Goal: Task Accomplishment & Management: Manage account settings

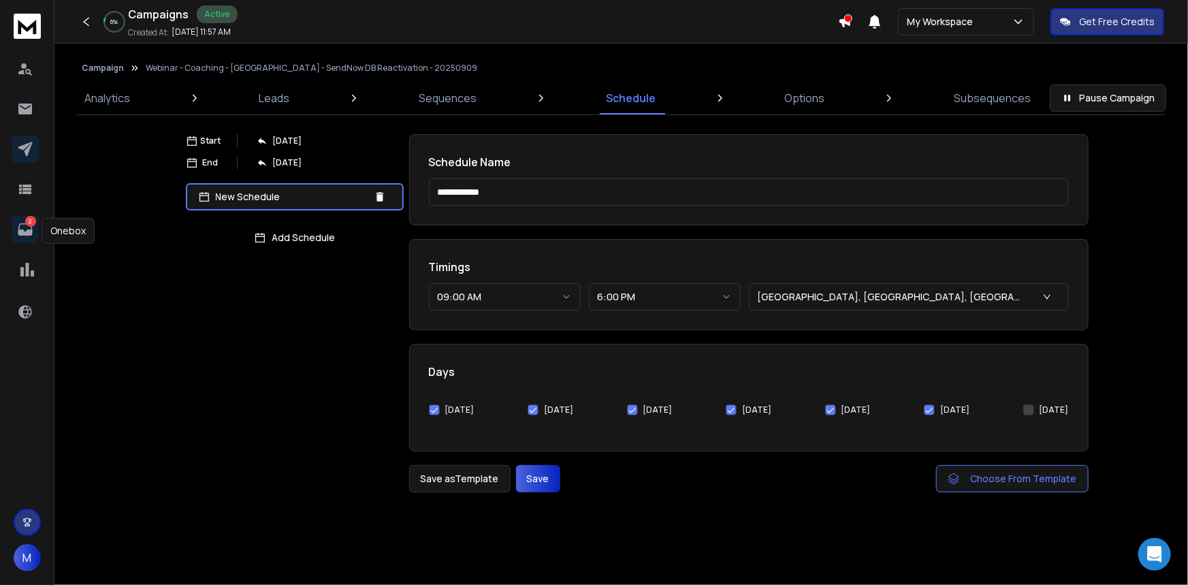
click at [23, 232] on icon at bounding box center [25, 229] width 14 height 12
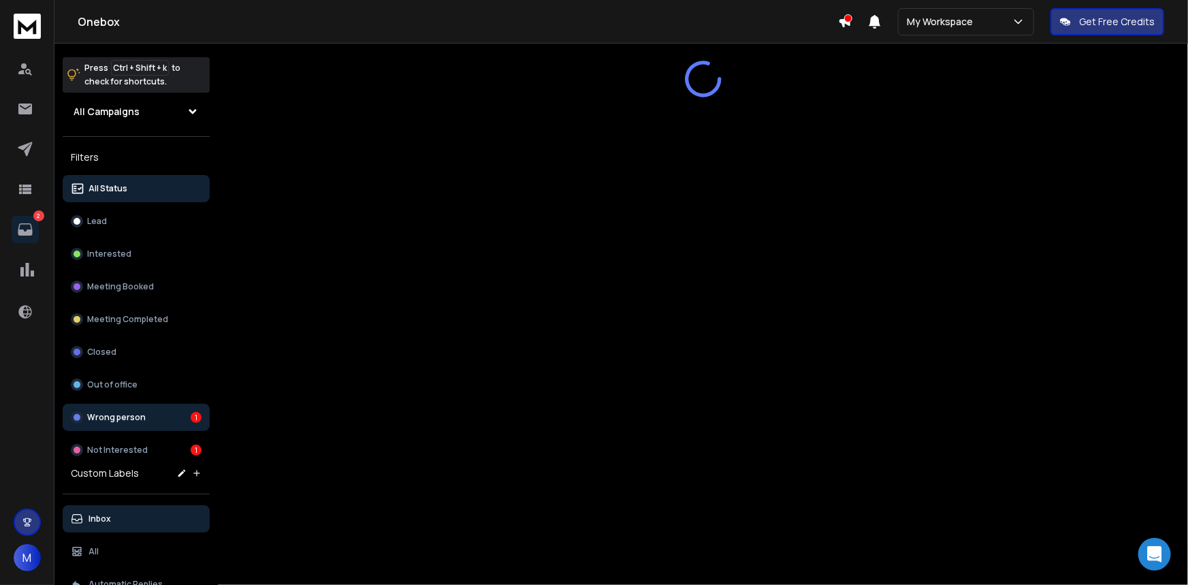
click at [118, 422] on div "Wrong person" at bounding box center [108, 417] width 75 height 12
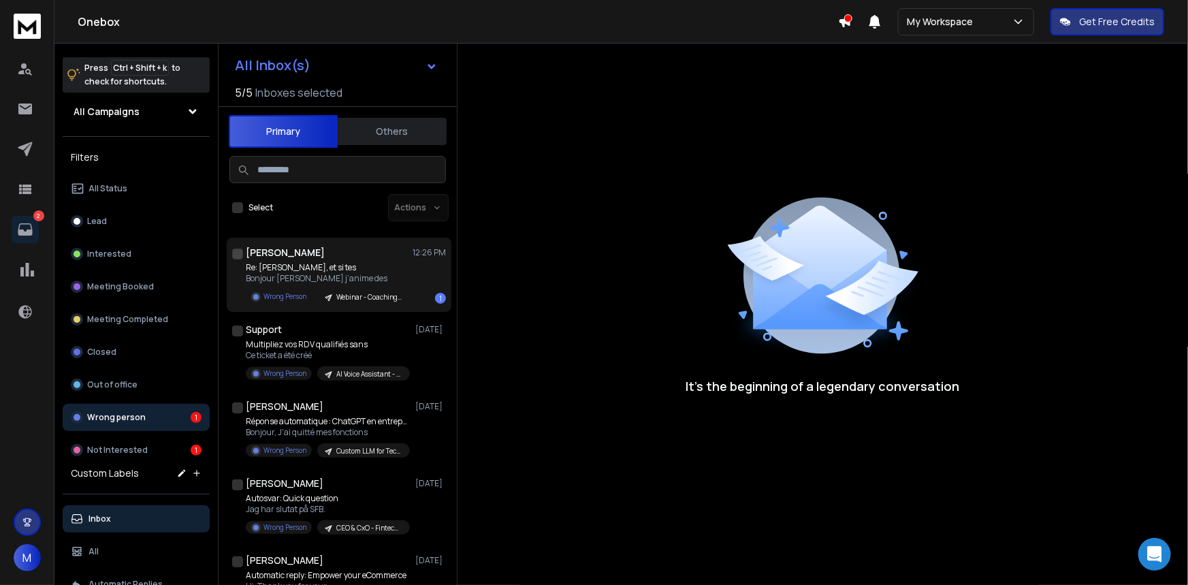
click at [296, 255] on h1 "[PERSON_NAME]" at bounding box center [285, 253] width 79 height 14
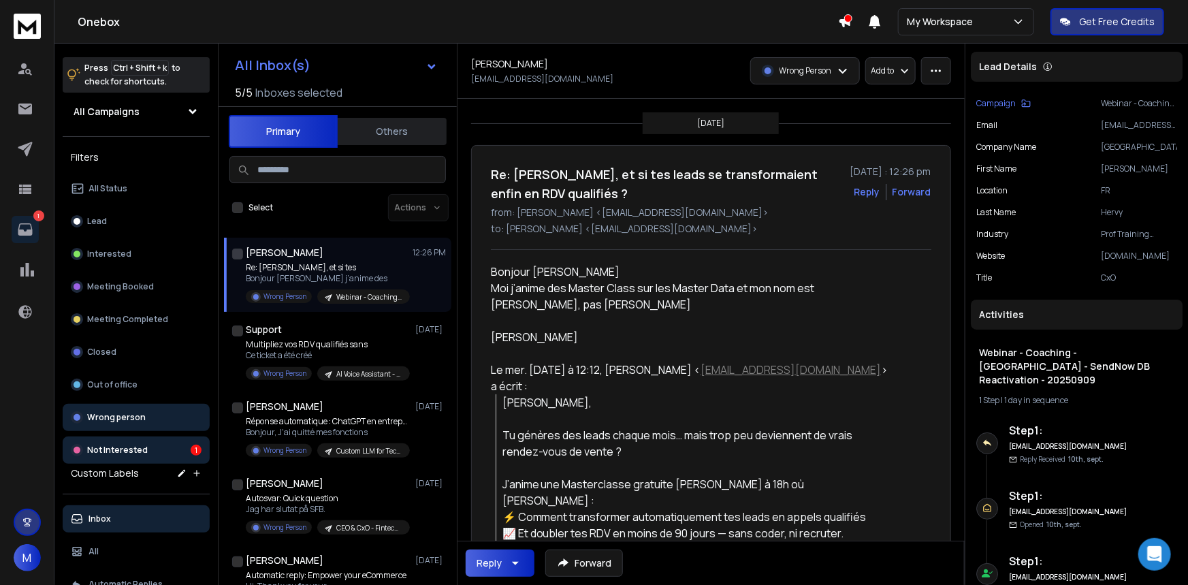
click at [137, 453] on p "Not Interested" at bounding box center [117, 449] width 61 height 11
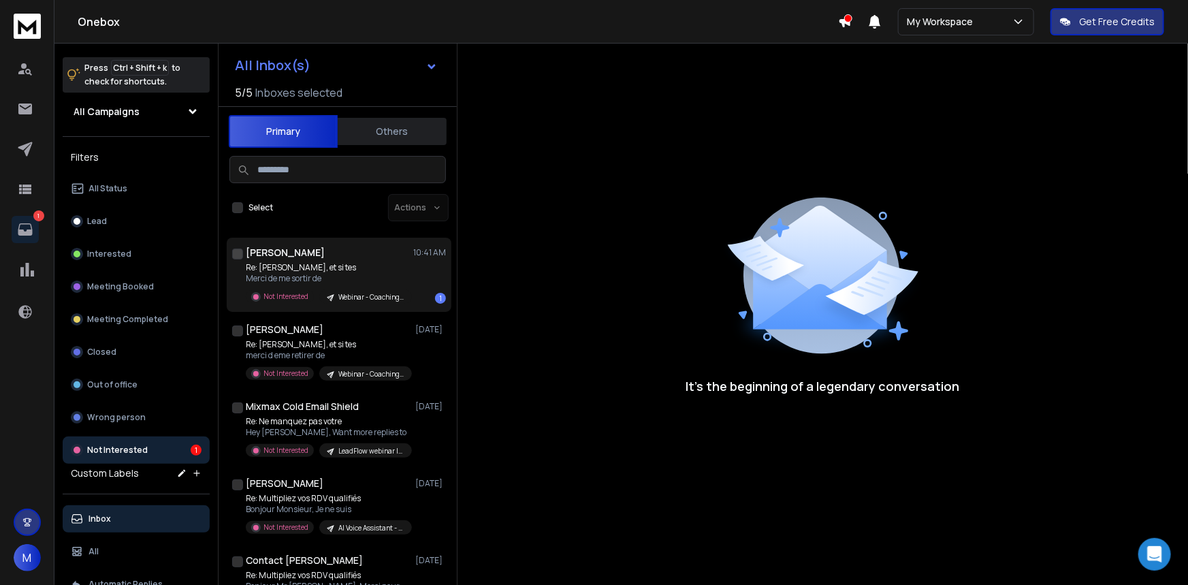
click at [304, 274] on p "Merci de me sortir de" at bounding box center [327, 278] width 163 height 11
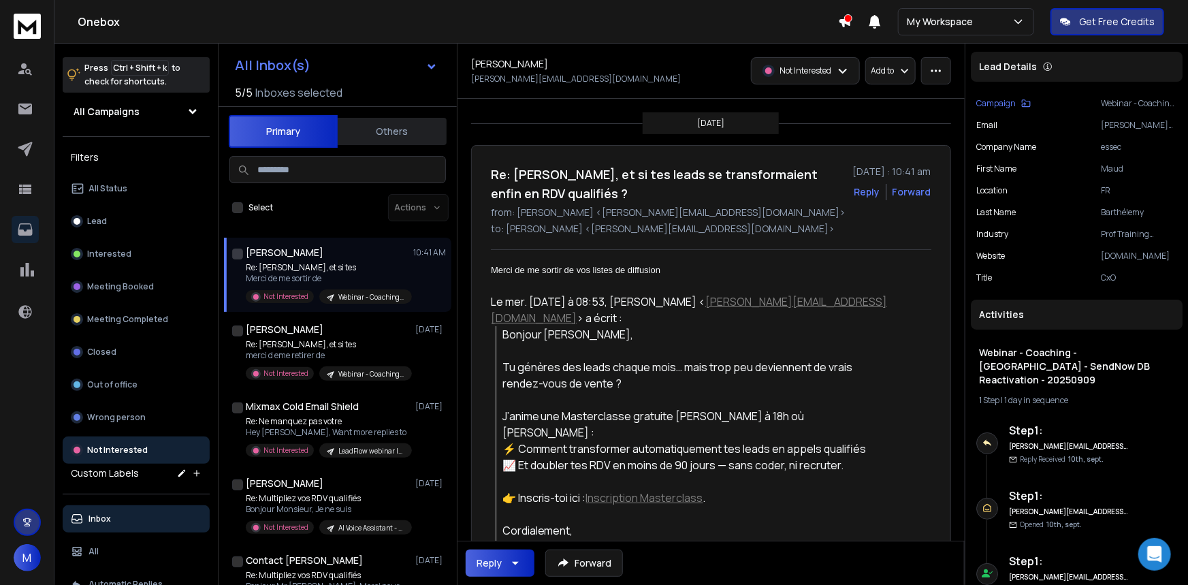
click at [350, 263] on p "Re: [PERSON_NAME], et si tes" at bounding box center [327, 267] width 163 height 11
click at [24, 153] on icon at bounding box center [25, 149] width 16 height 16
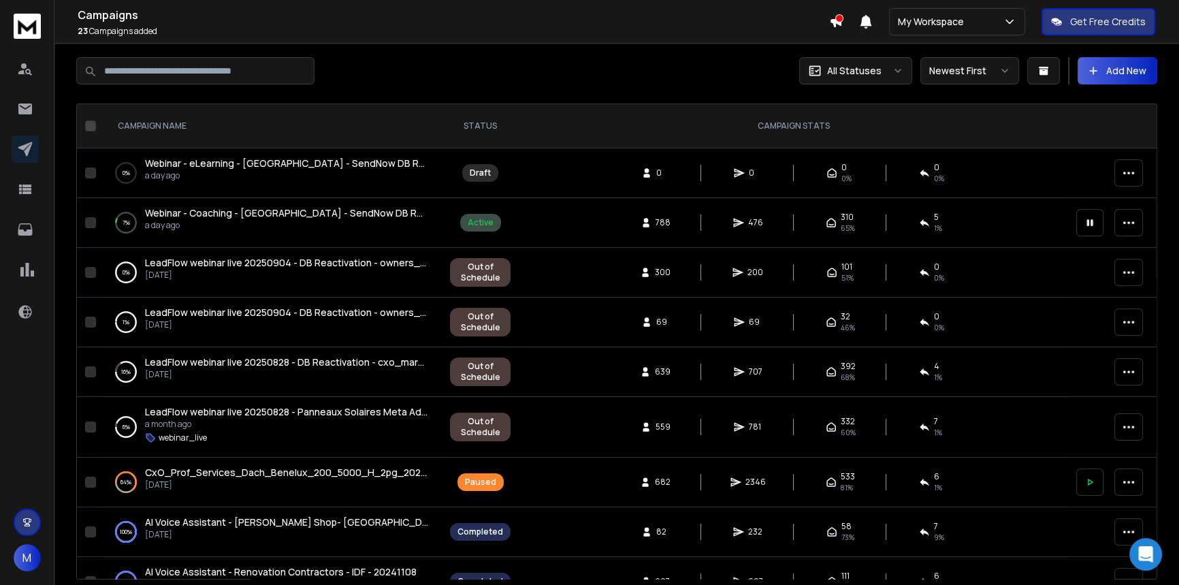
click at [1083, 221] on icon at bounding box center [1089, 222] width 12 height 12
click at [27, 231] on icon at bounding box center [25, 229] width 14 height 12
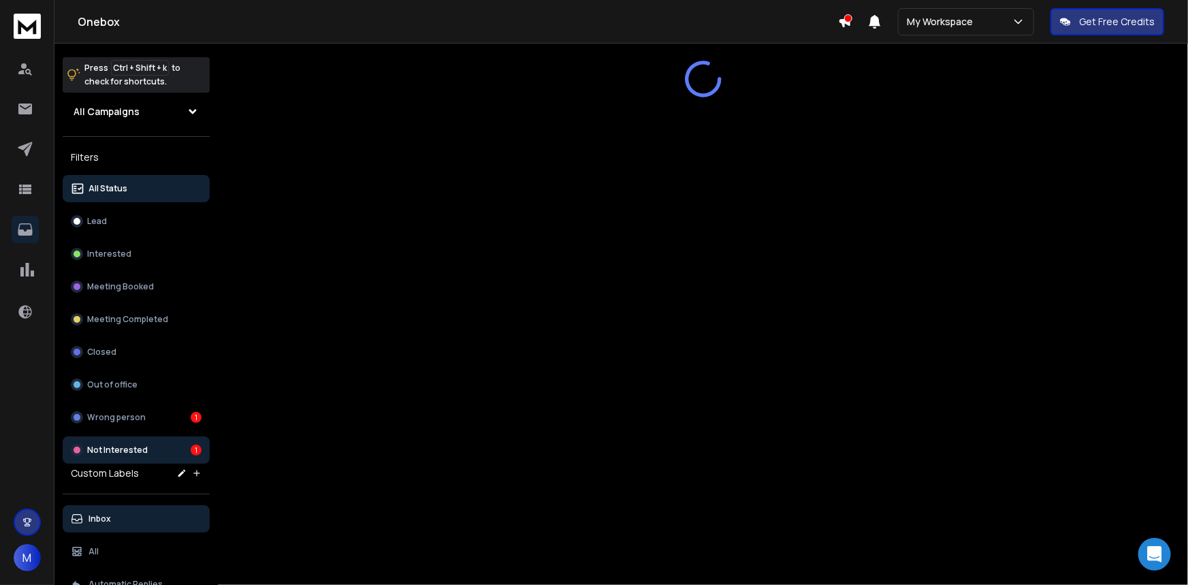
click at [125, 451] on p "Not Interested" at bounding box center [117, 449] width 61 height 11
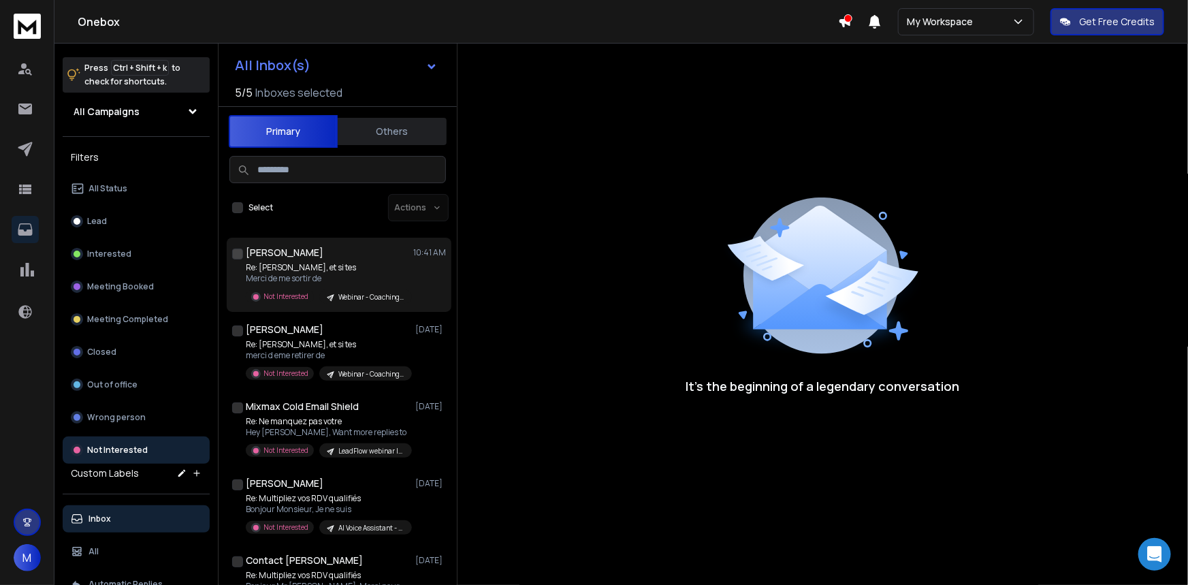
click at [299, 268] on p "Re: [PERSON_NAME], et si tes" at bounding box center [327, 267] width 163 height 11
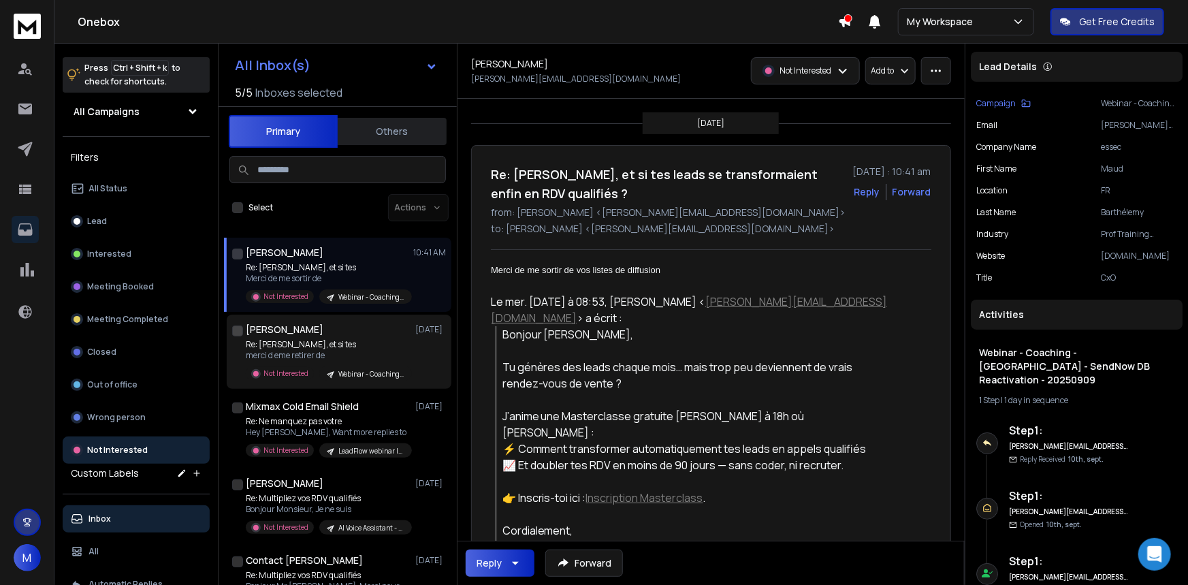
click at [323, 356] on p "merci d eme retirer de" at bounding box center [327, 355] width 163 height 11
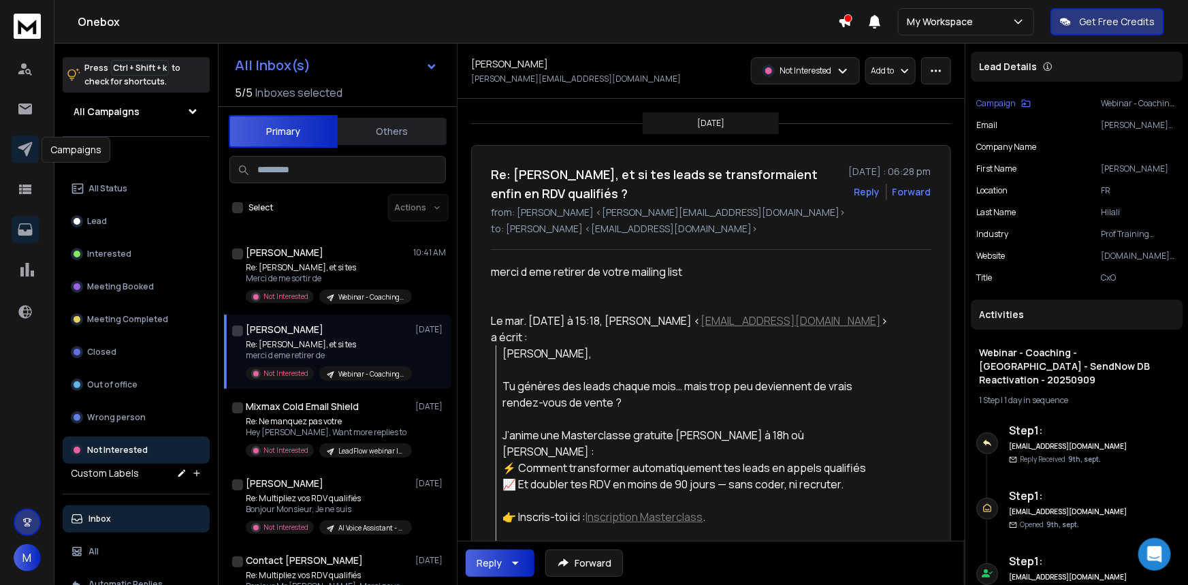
click at [27, 149] on icon at bounding box center [25, 149] width 14 height 14
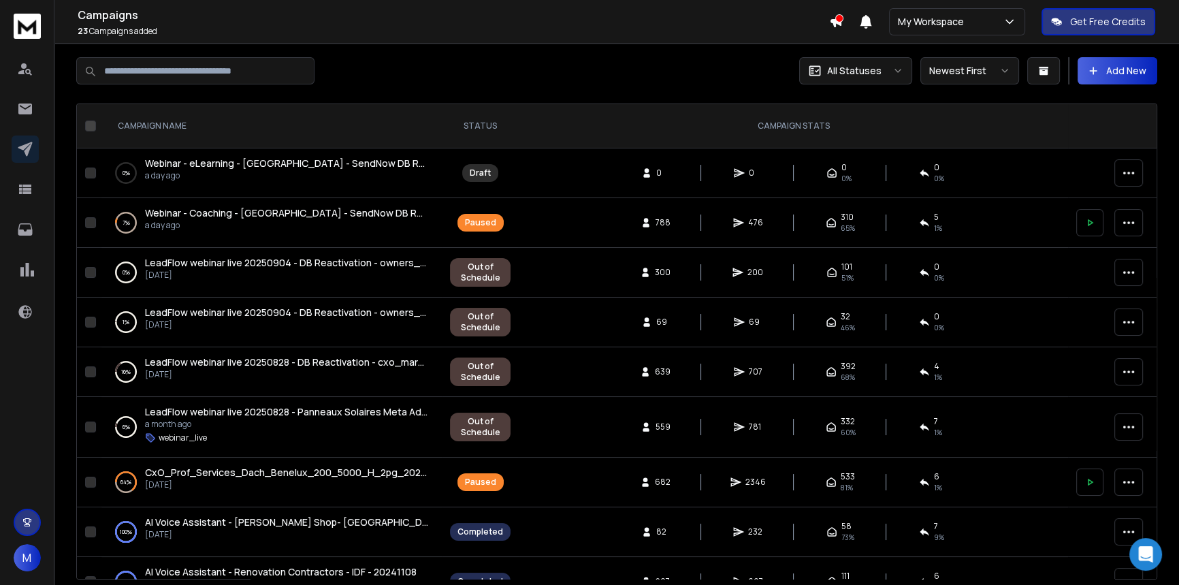
click at [229, 220] on p "a day ago" at bounding box center [286, 225] width 283 height 11
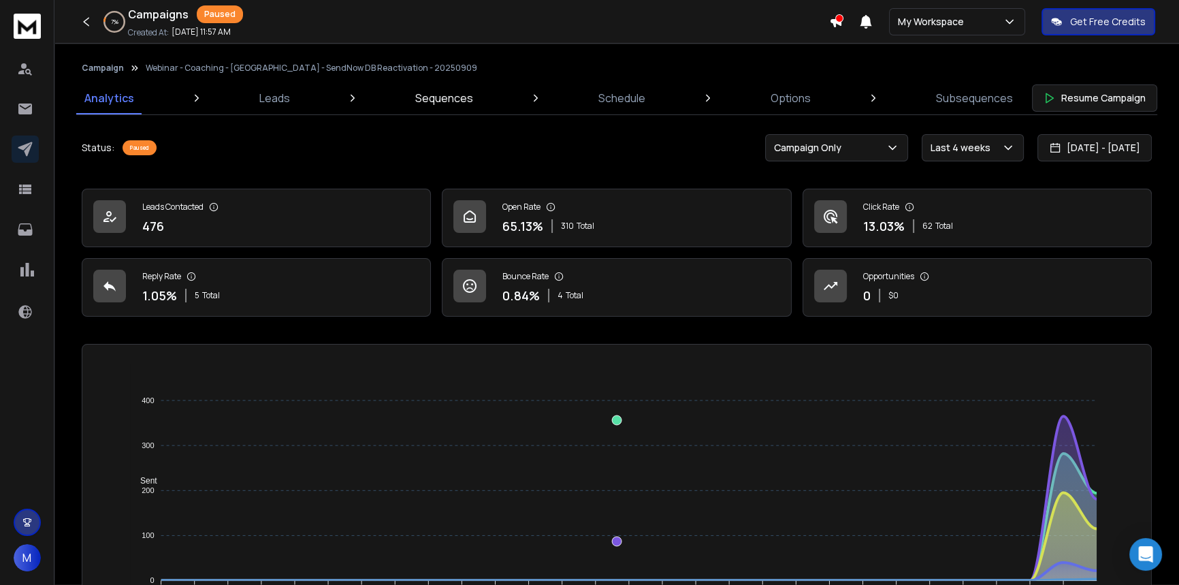
click at [477, 97] on link "Sequences" at bounding box center [444, 98] width 74 height 33
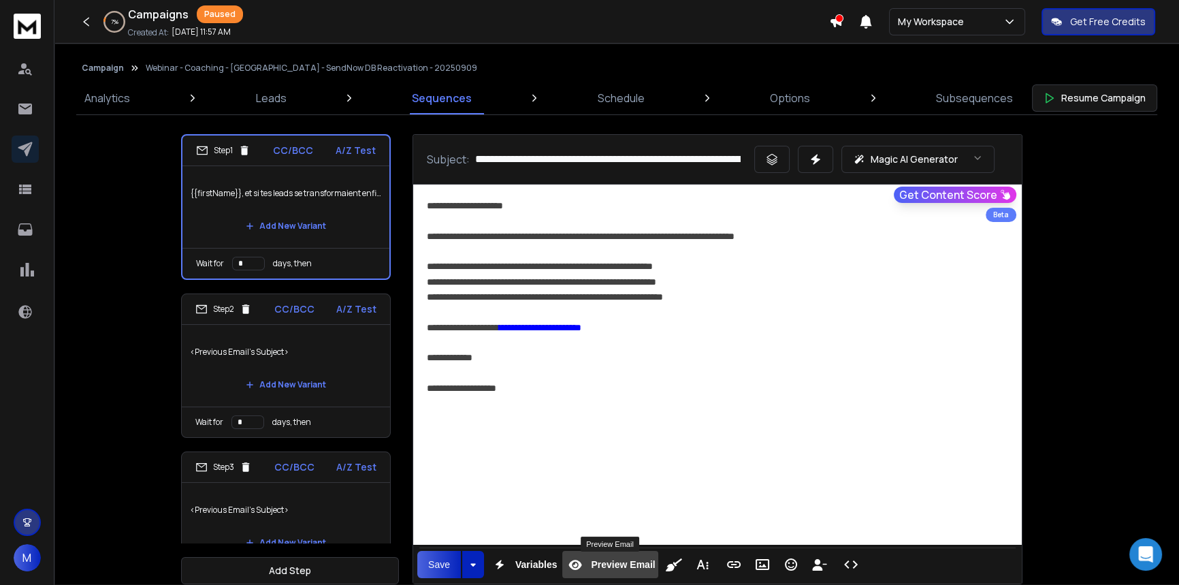
click at [617, 566] on span "Preview Email" at bounding box center [622, 565] width 69 height 12
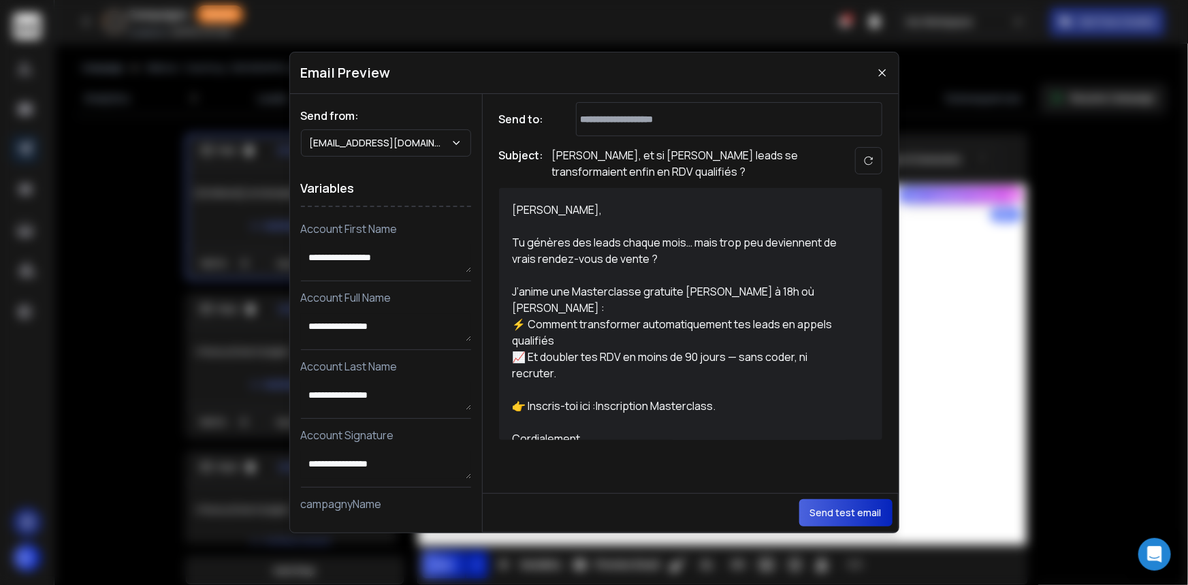
click at [665, 120] on input at bounding box center [729, 119] width 297 height 24
click at [866, 161] on icon at bounding box center [869, 161] width 10 height 10
click at [881, 79] on div "Email Preview" at bounding box center [594, 72] width 608 height 41
click at [881, 74] on icon at bounding box center [882, 72] width 11 height 11
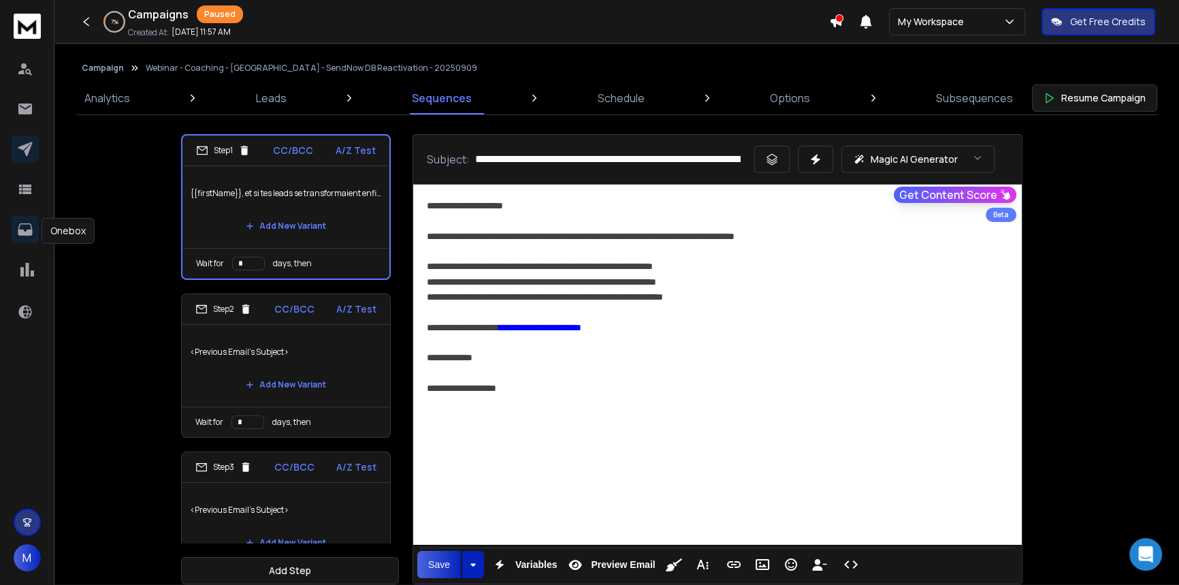
click at [25, 231] on icon at bounding box center [25, 229] width 16 height 16
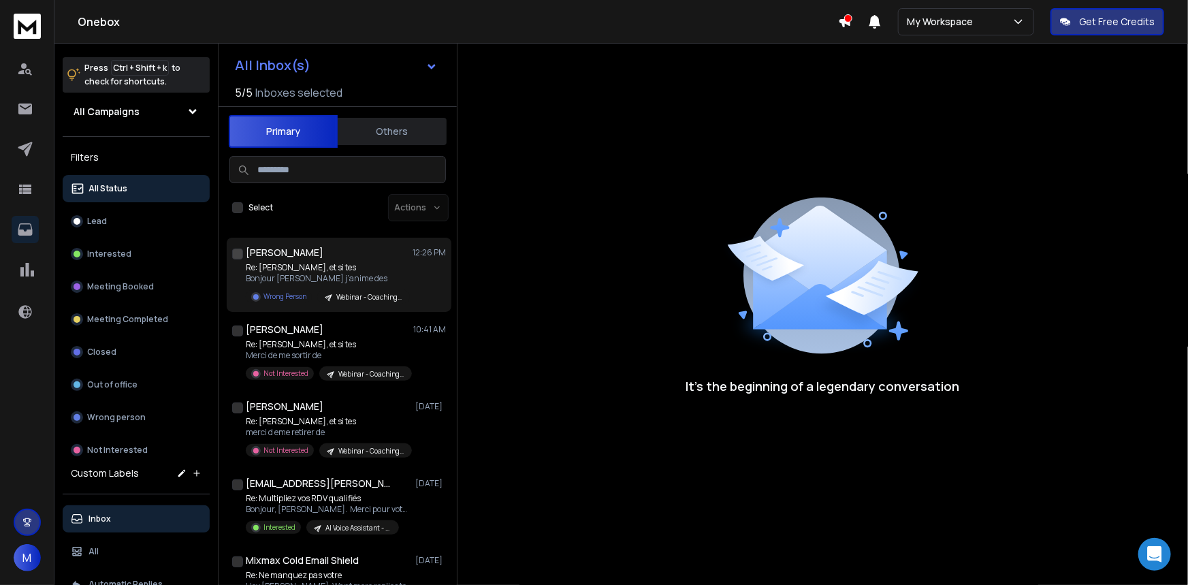
click at [331, 265] on p "Re: [PERSON_NAME], et si tes" at bounding box center [327, 267] width 163 height 11
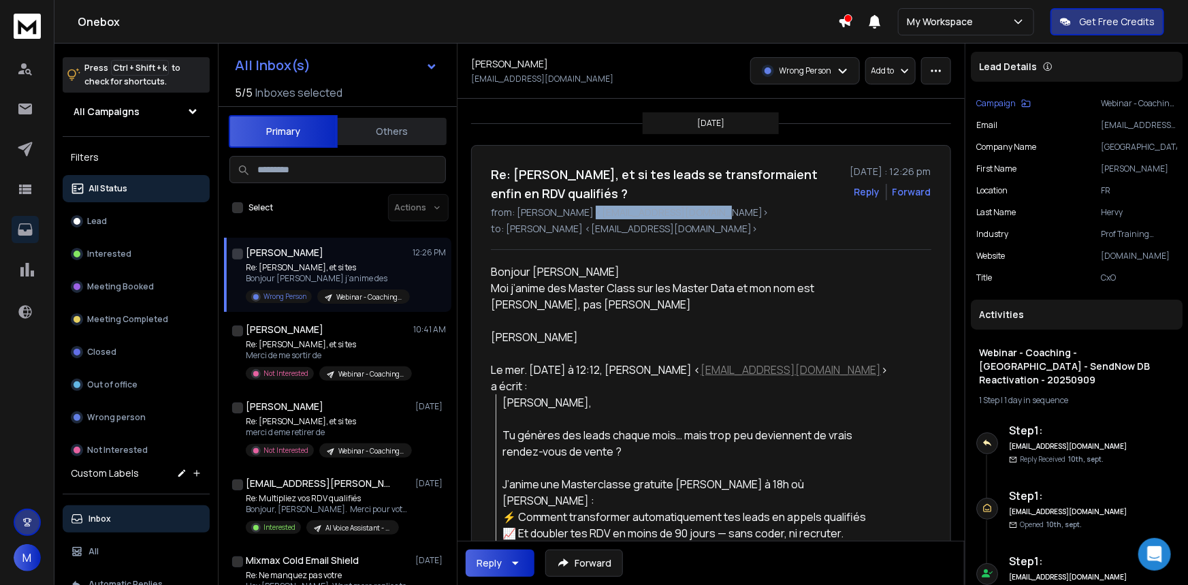
drag, startPoint x: 697, startPoint y: 212, endPoint x: 587, endPoint y: 210, distance: 110.3
click at [587, 210] on p "from: [PERSON_NAME] <[EMAIL_ADDRESS][DOMAIN_NAME]>" at bounding box center [711, 213] width 440 height 14
copy p "[EMAIL_ADDRESS][DOMAIN_NAME]"
click at [24, 149] on icon at bounding box center [25, 149] width 16 height 16
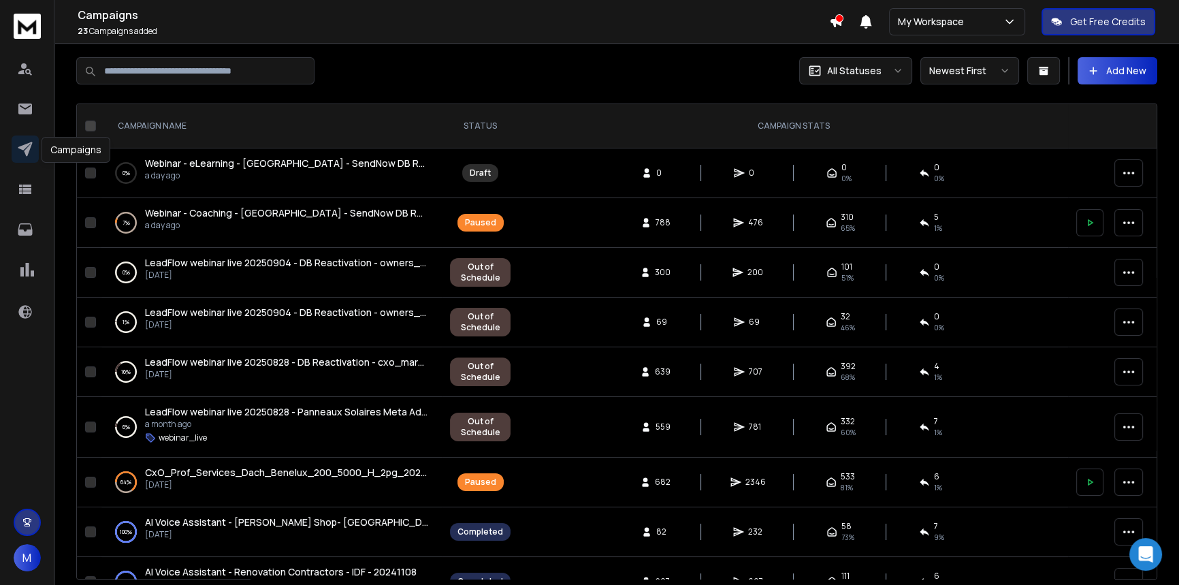
click at [336, 225] on p "a day ago" at bounding box center [286, 225] width 283 height 11
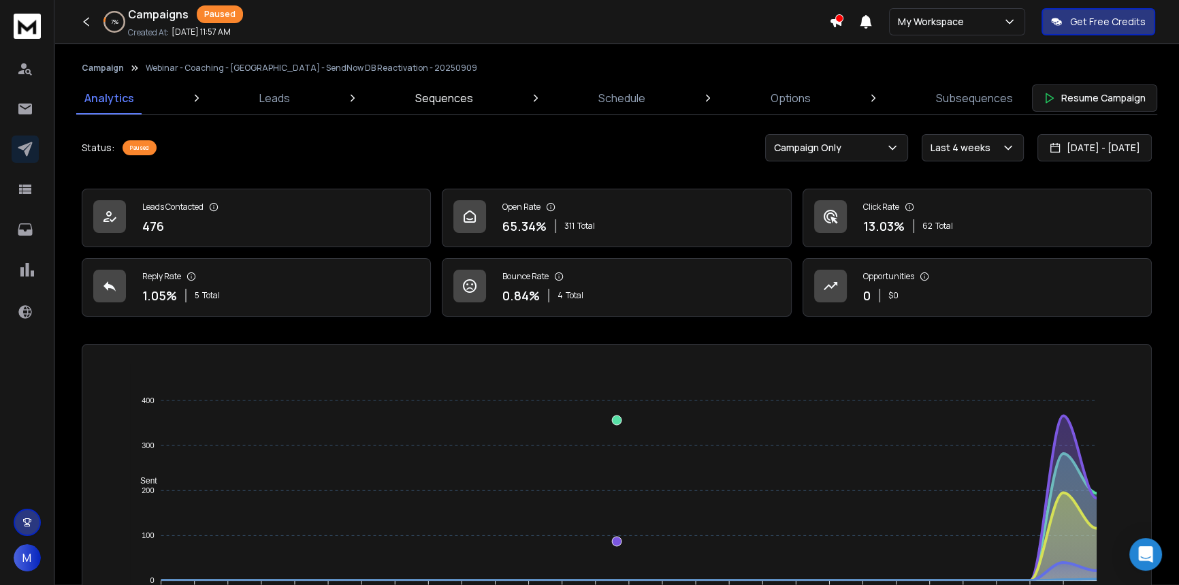
click at [439, 102] on p "Sequences" at bounding box center [444, 98] width 58 height 16
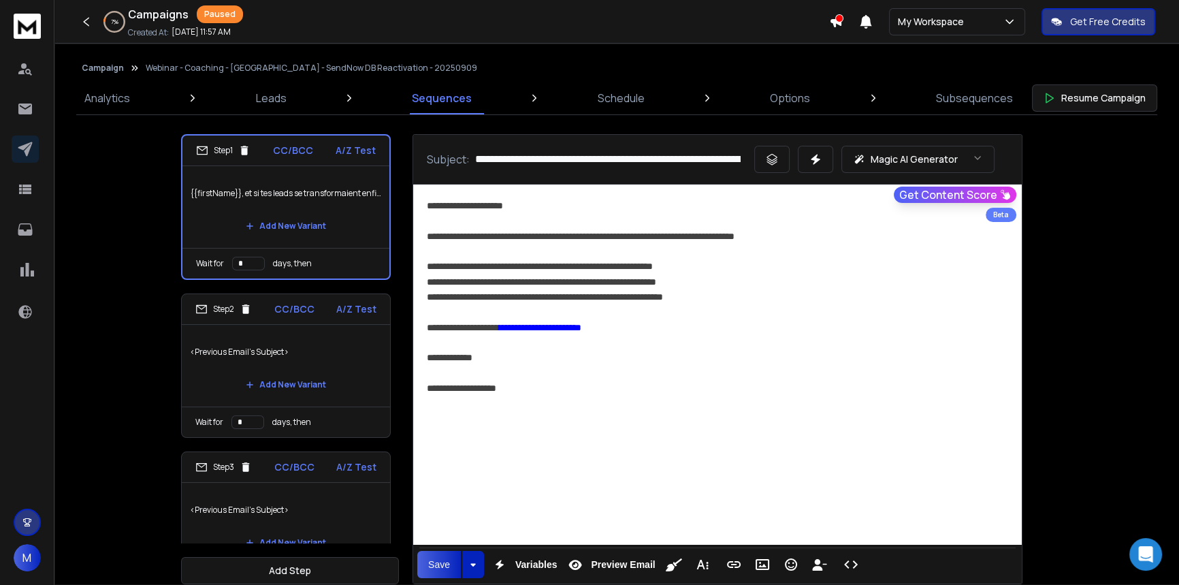
click at [516, 205] on div "**********" at bounding box center [717, 205] width 581 height 15
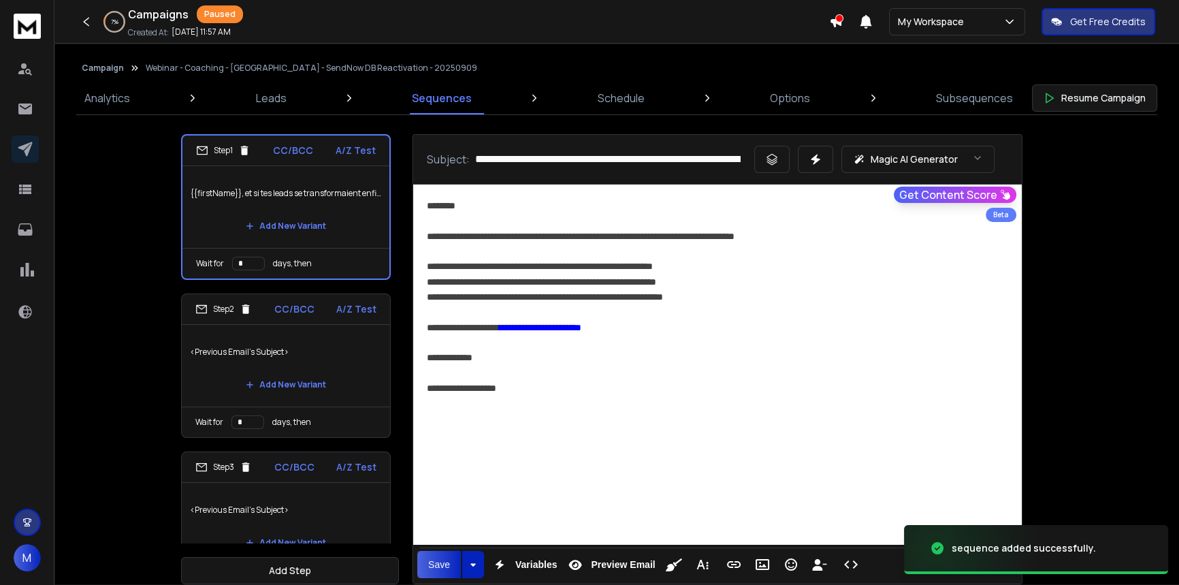
click at [359, 365] on p "<Previous Email's Subject>" at bounding box center [286, 352] width 192 height 38
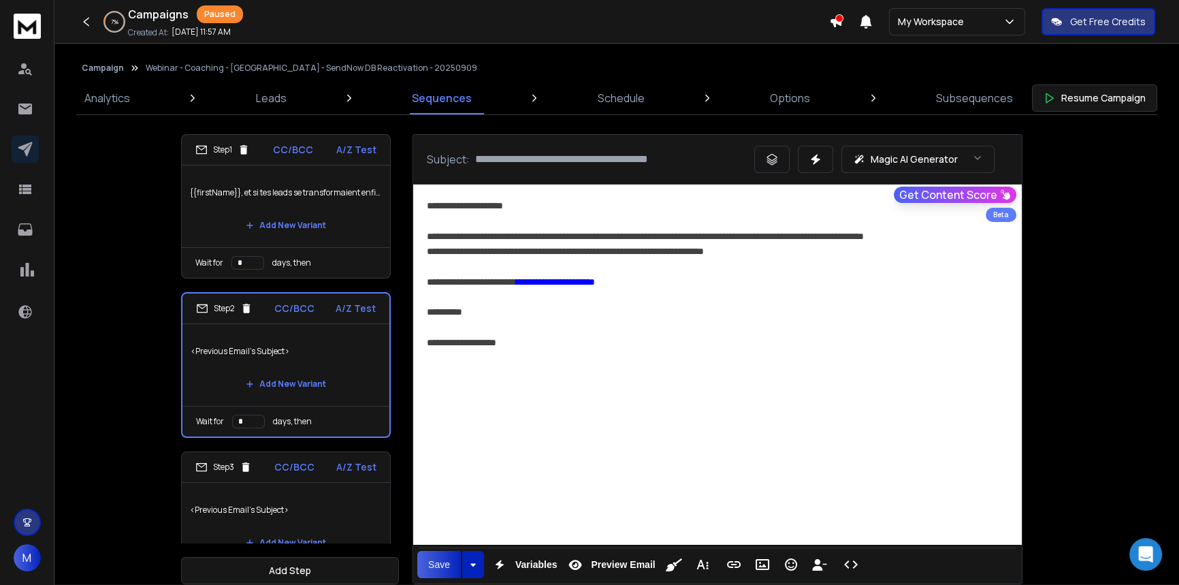
click at [514, 203] on div "**********" at bounding box center [717, 205] width 581 height 15
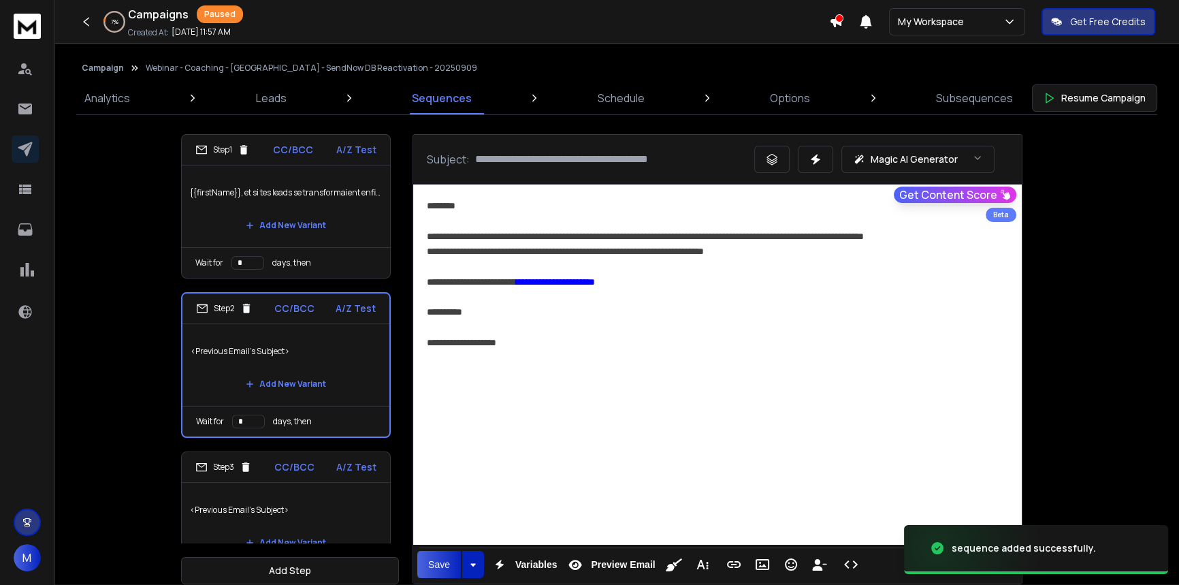
click at [345, 496] on p "<Previous Email's Subject>" at bounding box center [286, 510] width 192 height 38
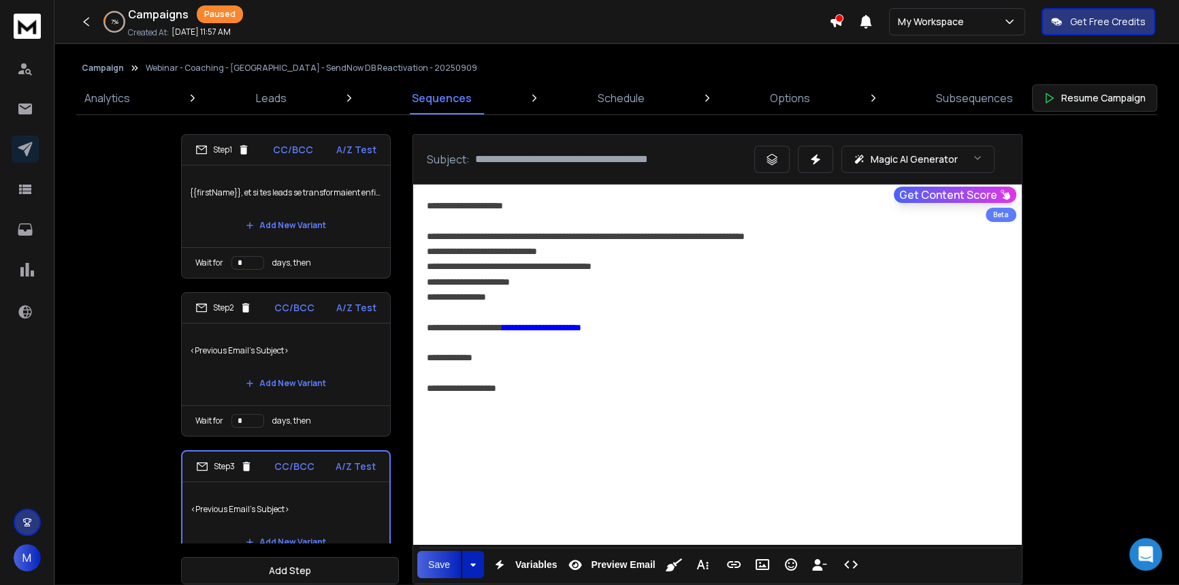
click at [514, 205] on div "**********" at bounding box center [717, 205] width 581 height 15
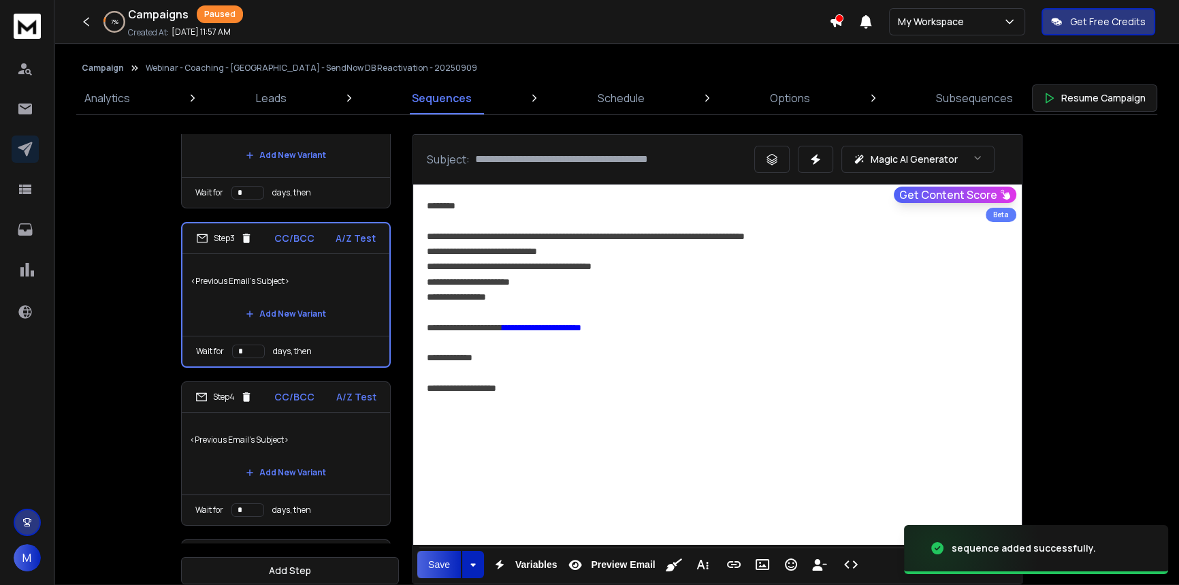
scroll to position [247, 0]
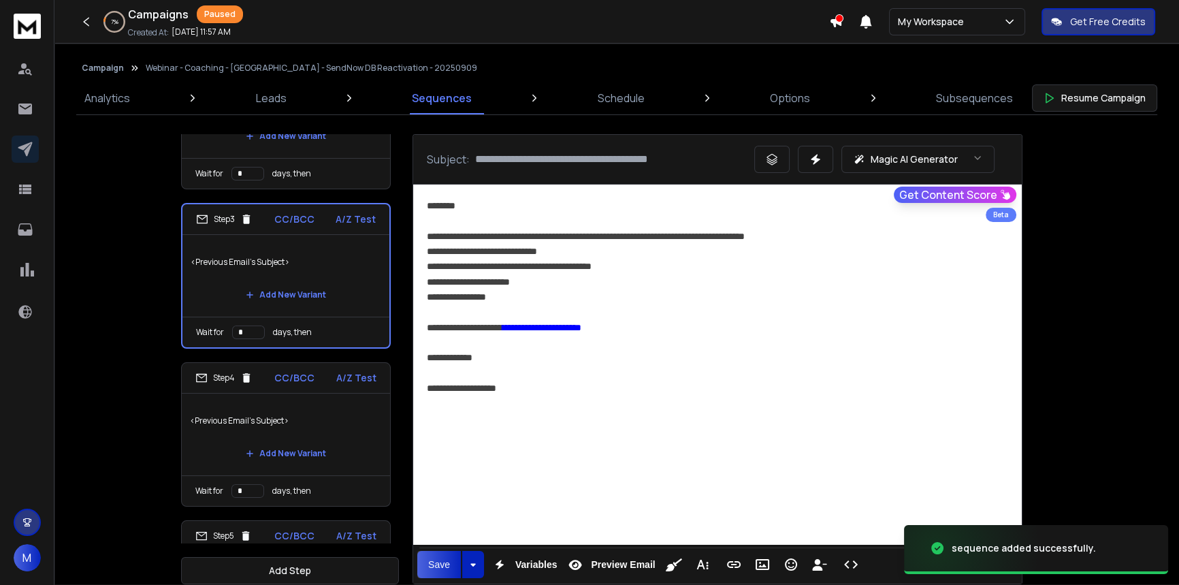
click at [350, 423] on p "<Previous Email's Subject>" at bounding box center [286, 421] width 192 height 38
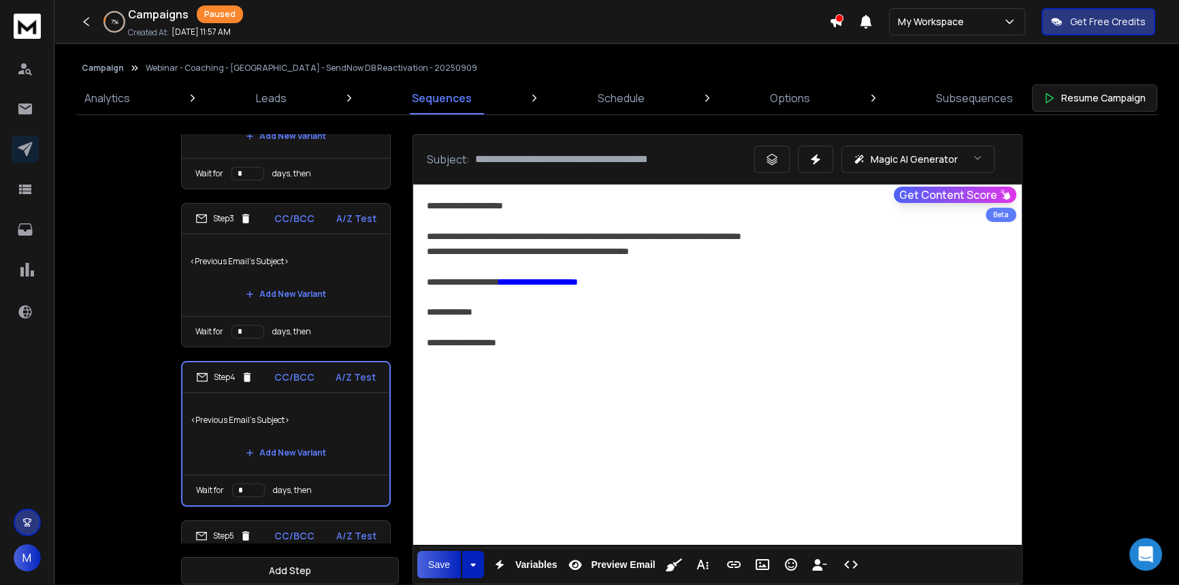
click at [514, 206] on div "**********" at bounding box center [717, 205] width 581 height 15
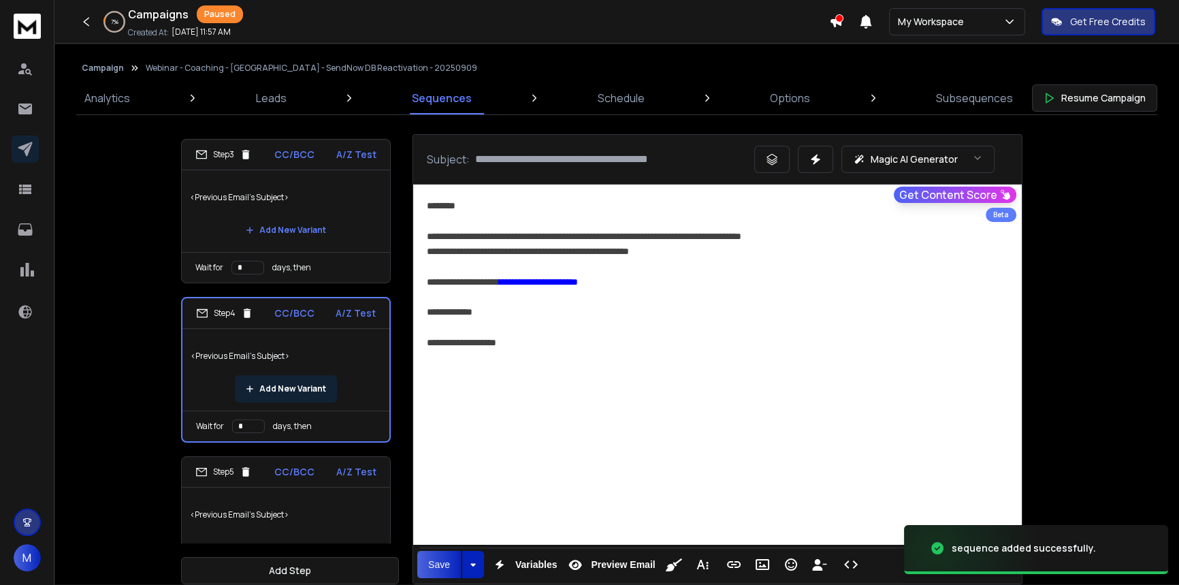
scroll to position [335, 0]
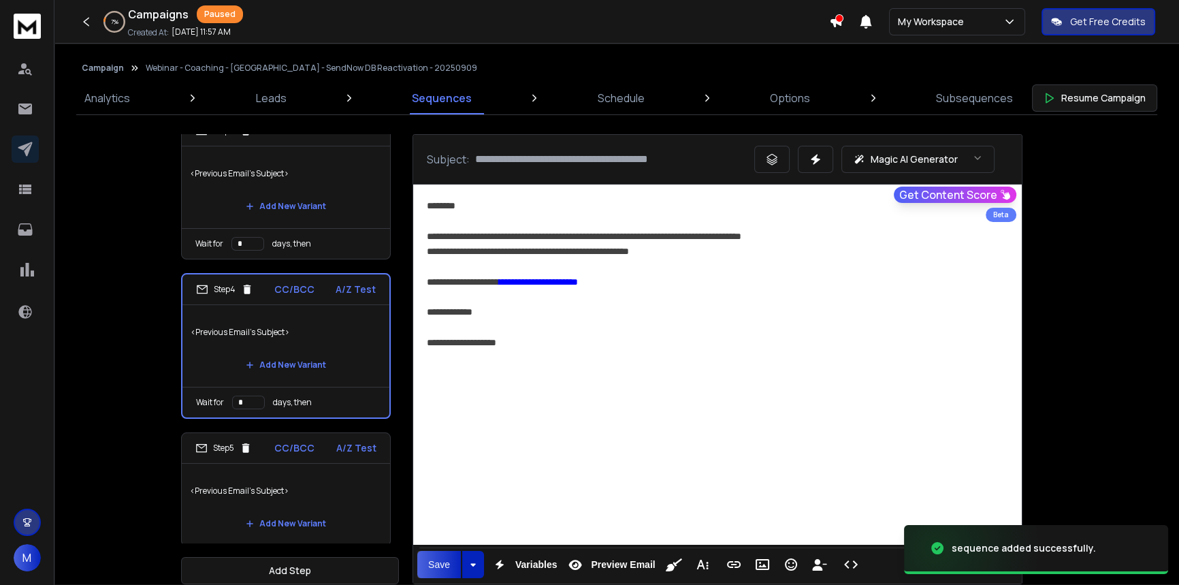
click at [351, 478] on p "<Previous Email's Subject>" at bounding box center [286, 491] width 192 height 38
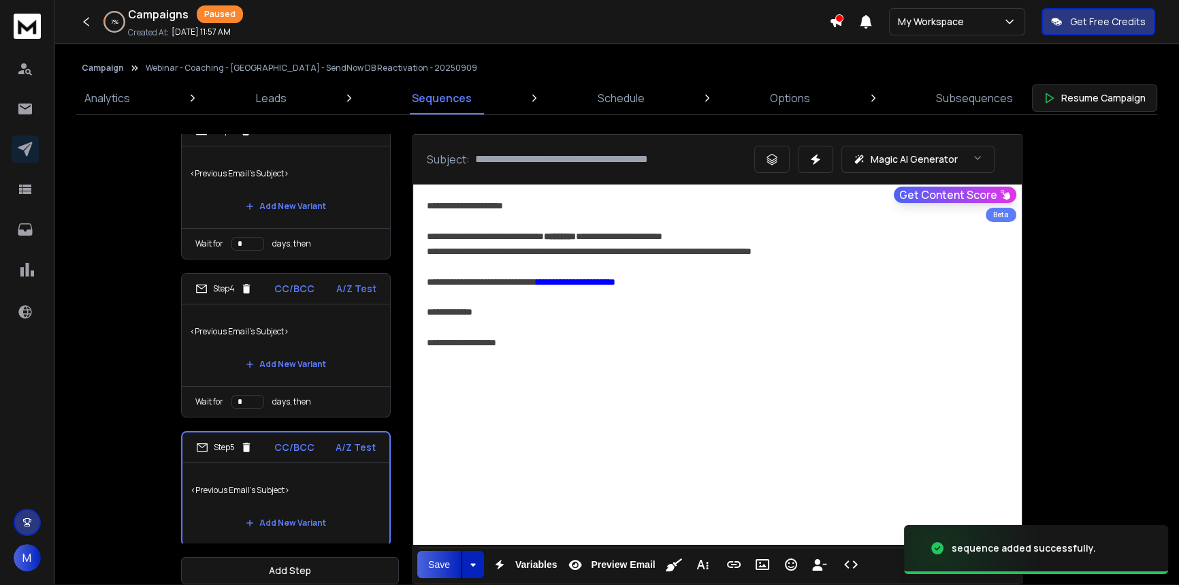
click at [515, 202] on div "**********" at bounding box center [717, 205] width 581 height 15
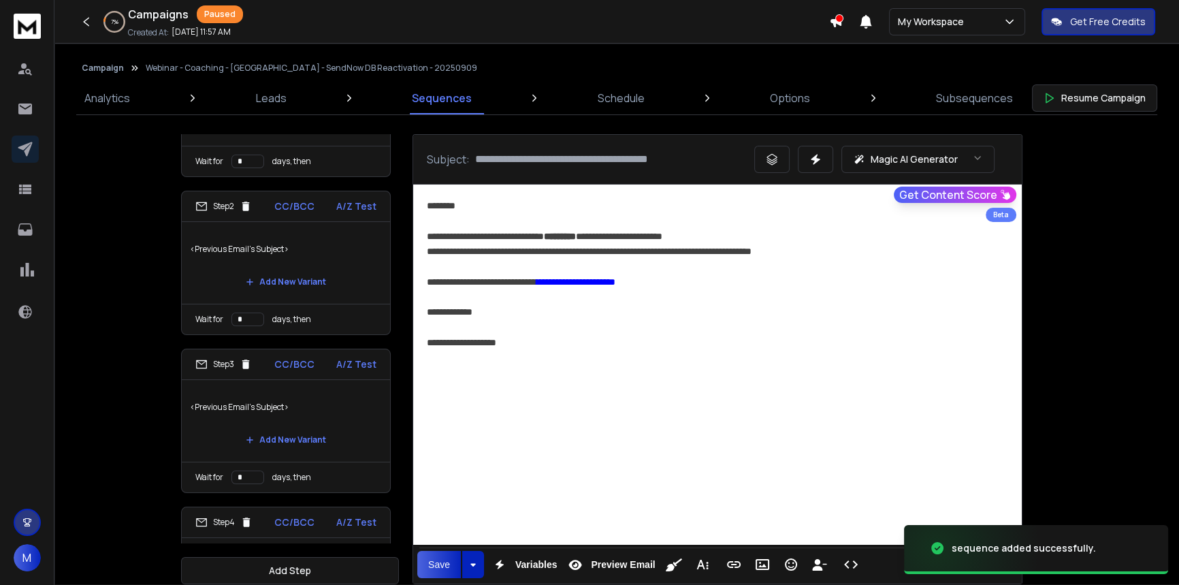
scroll to position [0, 0]
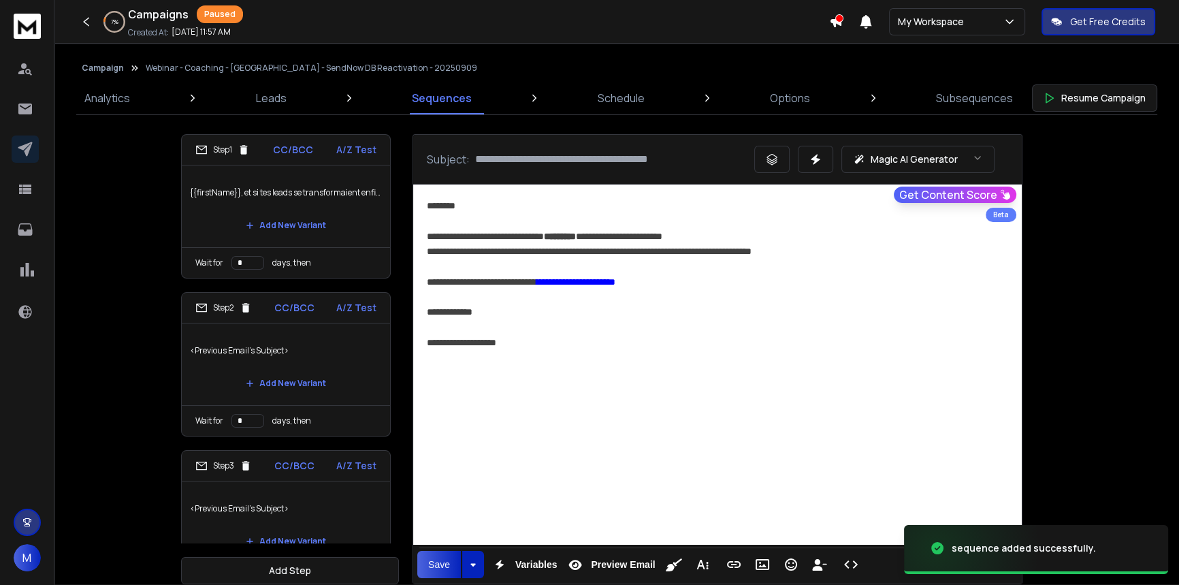
click at [350, 202] on p "{{firstName}}, et si tes leads se transformaient enfin en RDV qualifiés ?" at bounding box center [286, 193] width 192 height 38
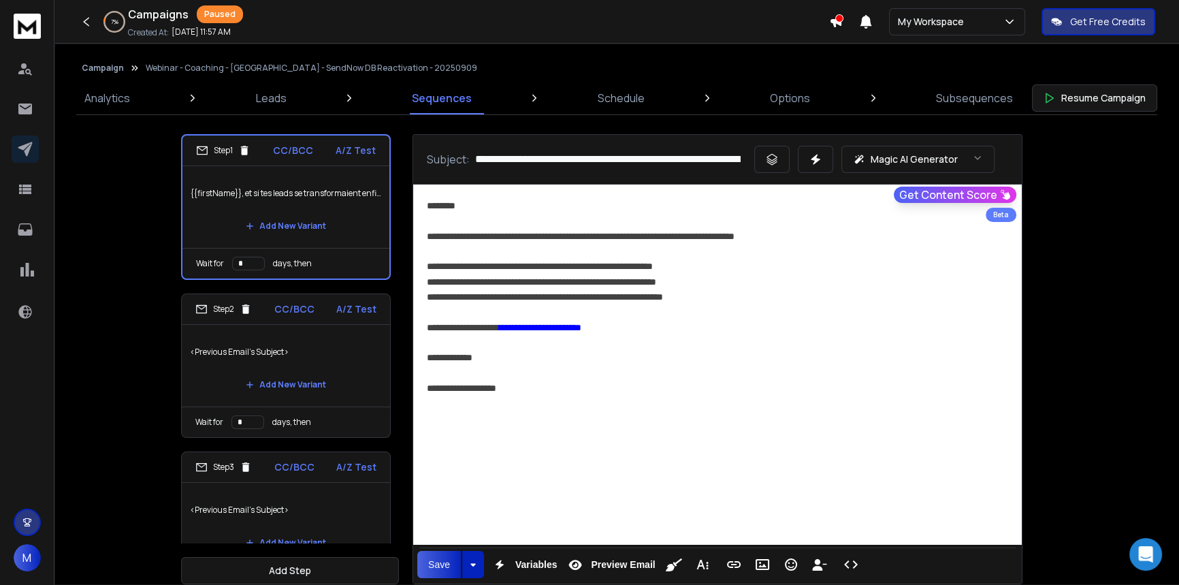
drag, startPoint x: 558, startPoint y: 160, endPoint x: 475, endPoint y: 156, distance: 83.1
click at [475, 156] on input "**********" at bounding box center [607, 159] width 265 height 16
type input "**********"
click at [717, 354] on div "**********" at bounding box center [717, 357] width 581 height 15
click at [357, 373] on div "Add New Variant" at bounding box center [286, 384] width 192 height 27
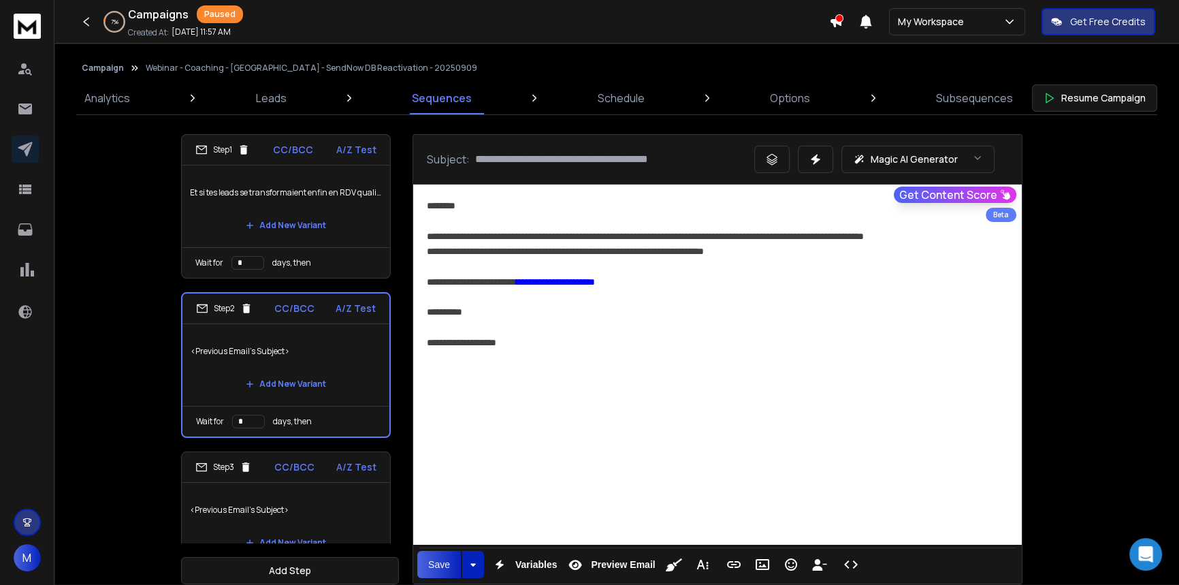
click at [357, 502] on p "<Previous Email's Subject>" at bounding box center [286, 510] width 192 height 38
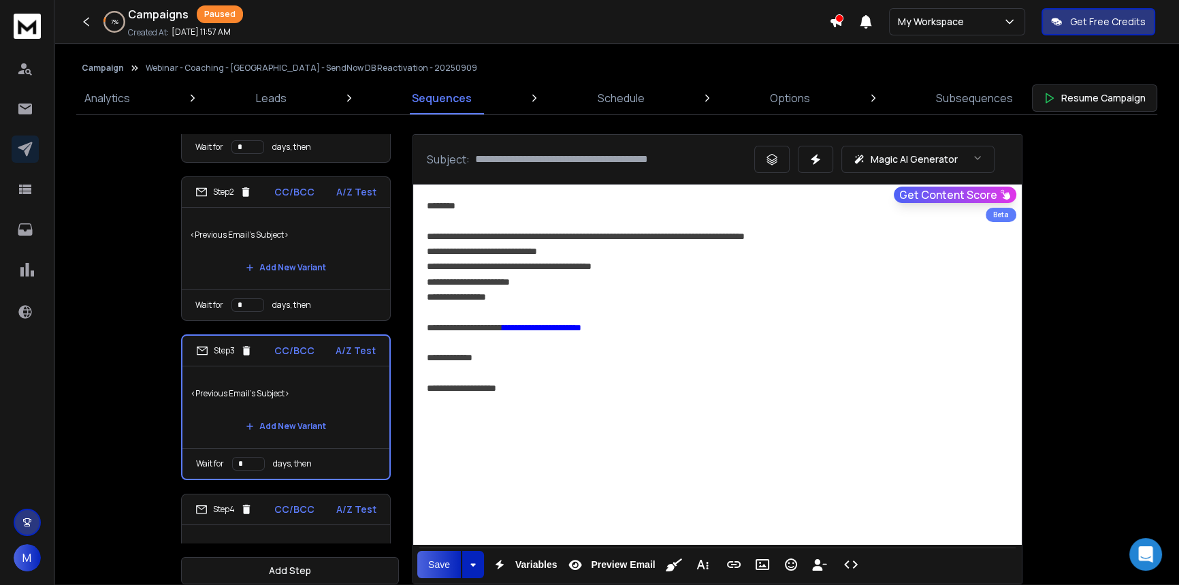
scroll to position [123, 0]
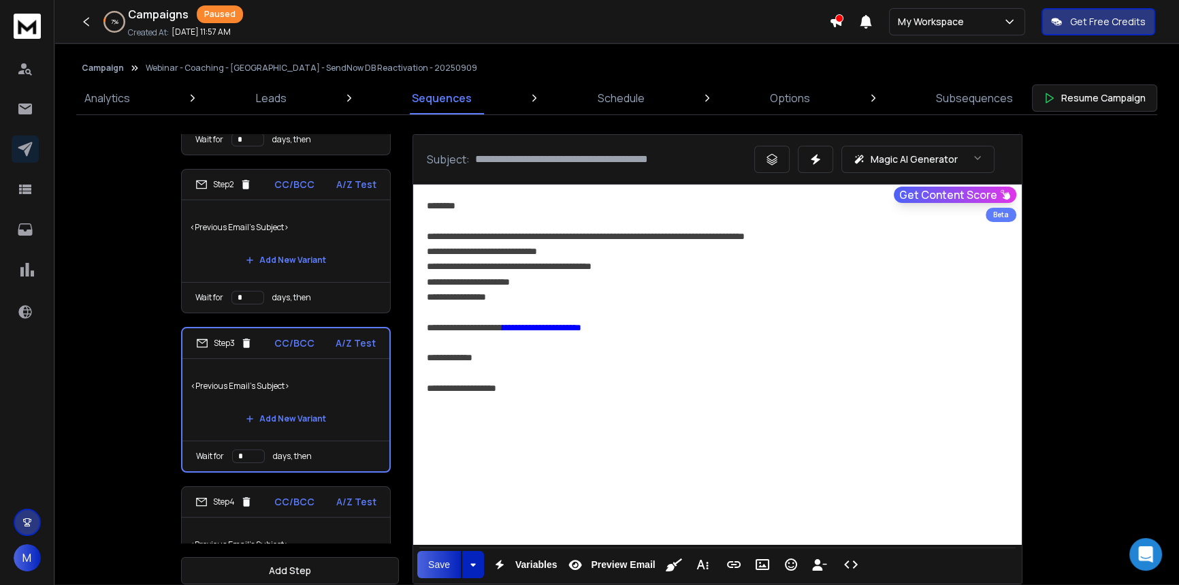
click at [352, 522] on div "<Previous Email's Subject> Add New Variant" at bounding box center [286, 558] width 208 height 82
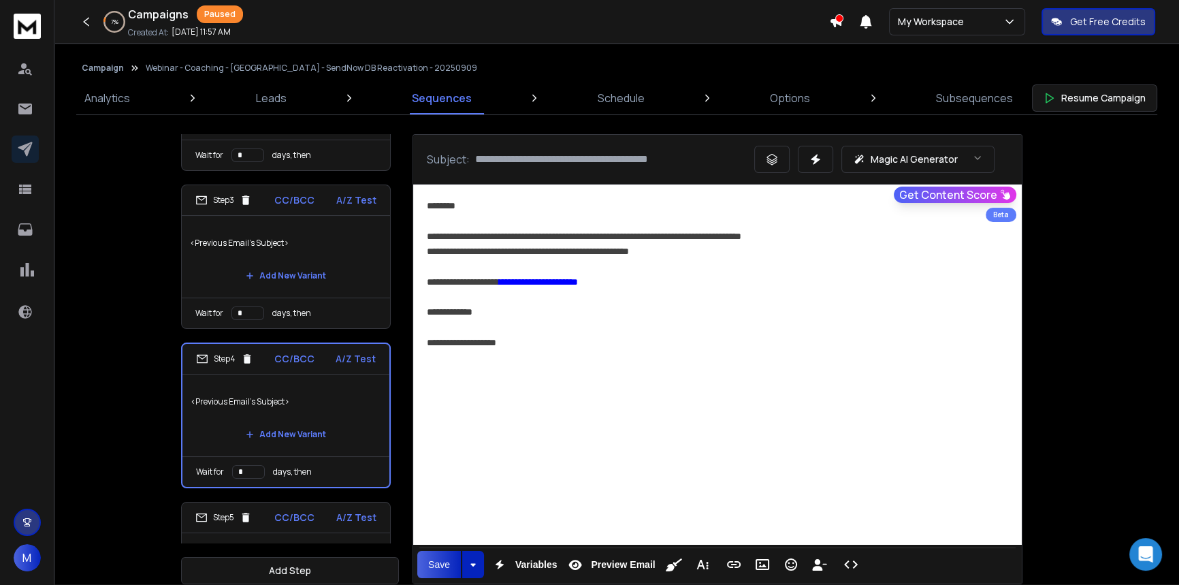
scroll to position [335, 0]
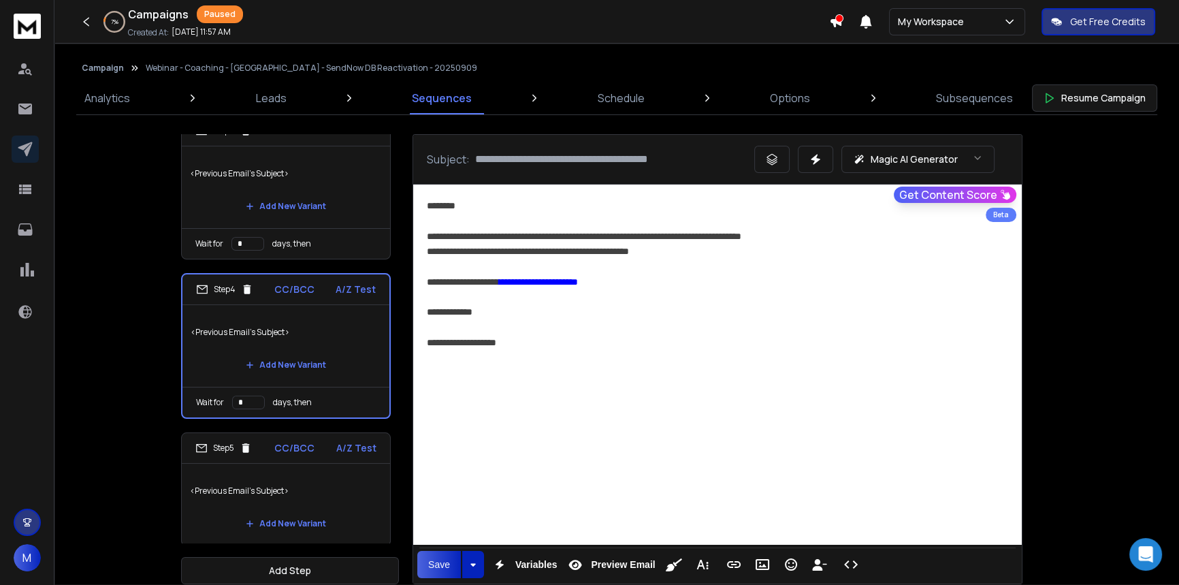
click at [347, 484] on p "<Previous Email's Subject>" at bounding box center [286, 491] width 192 height 38
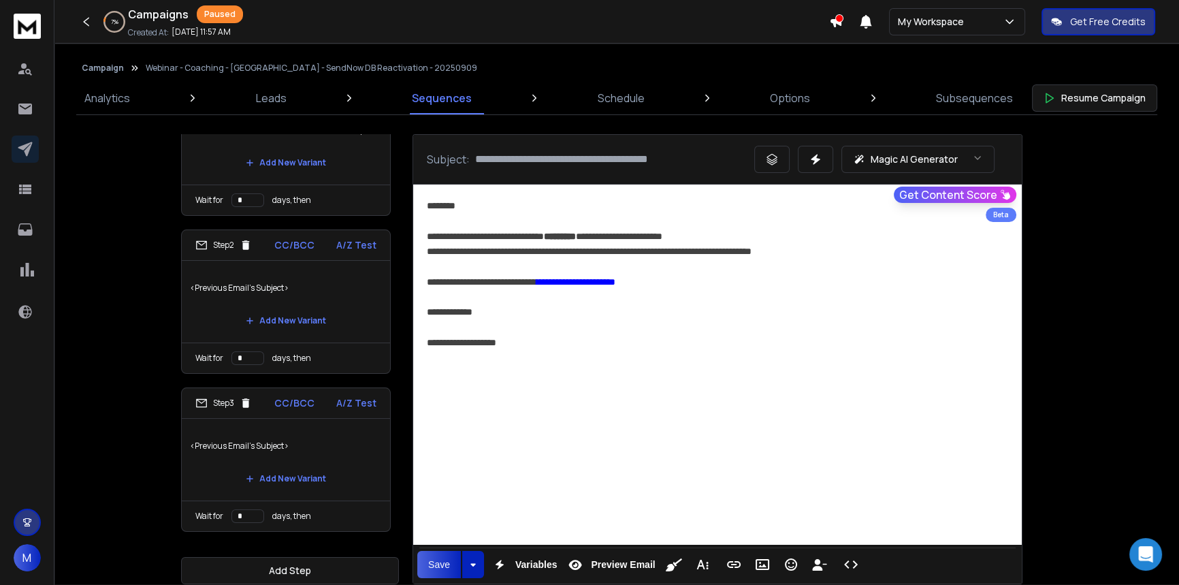
scroll to position [0, 0]
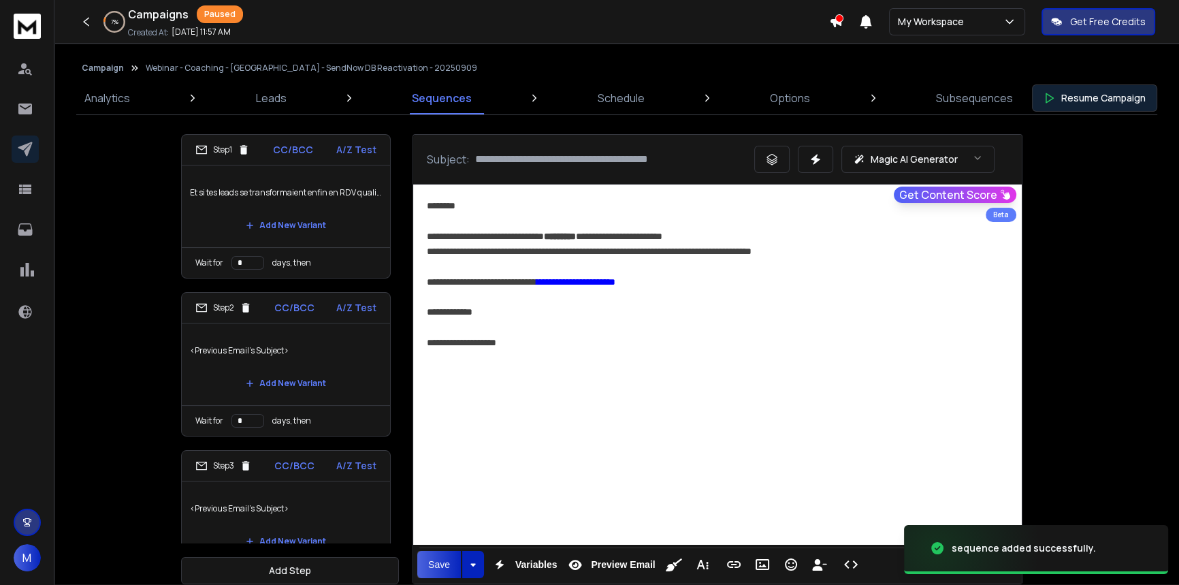
click at [1069, 102] on button "Resume Campaign" at bounding box center [1094, 97] width 125 height 27
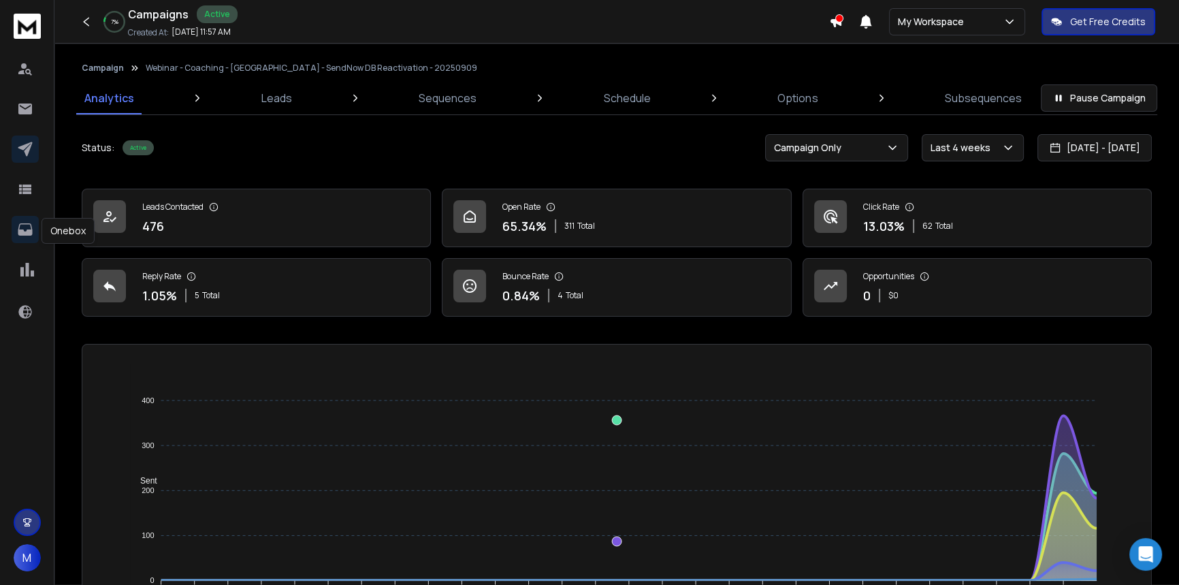
click at [29, 234] on icon at bounding box center [25, 229] width 14 height 12
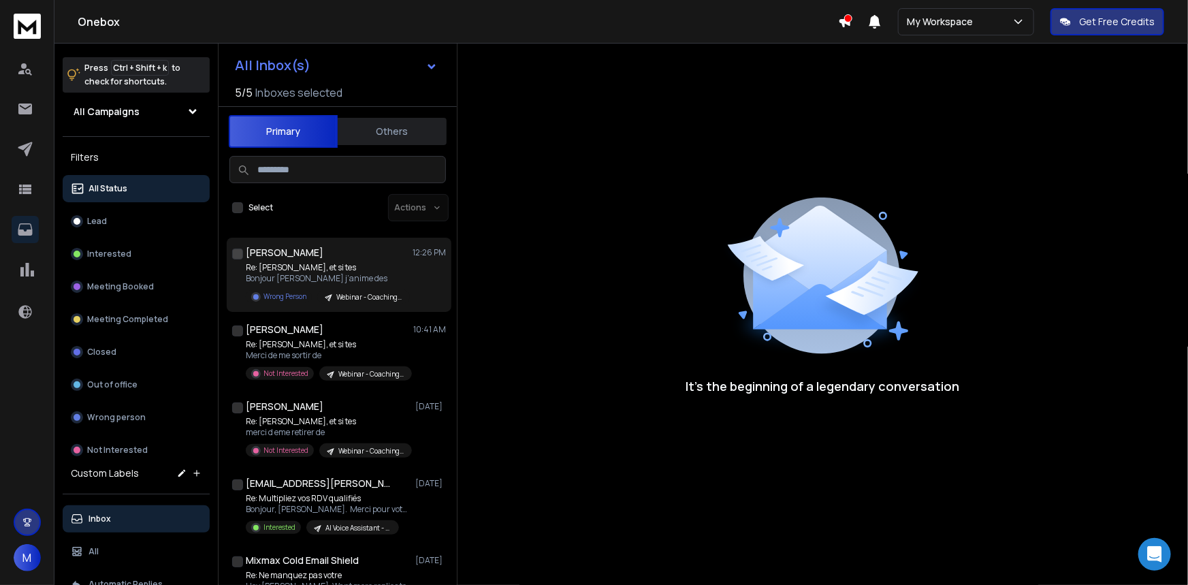
click at [372, 255] on div "ALAIN PERROT 12:26 PM" at bounding box center [346, 253] width 200 height 14
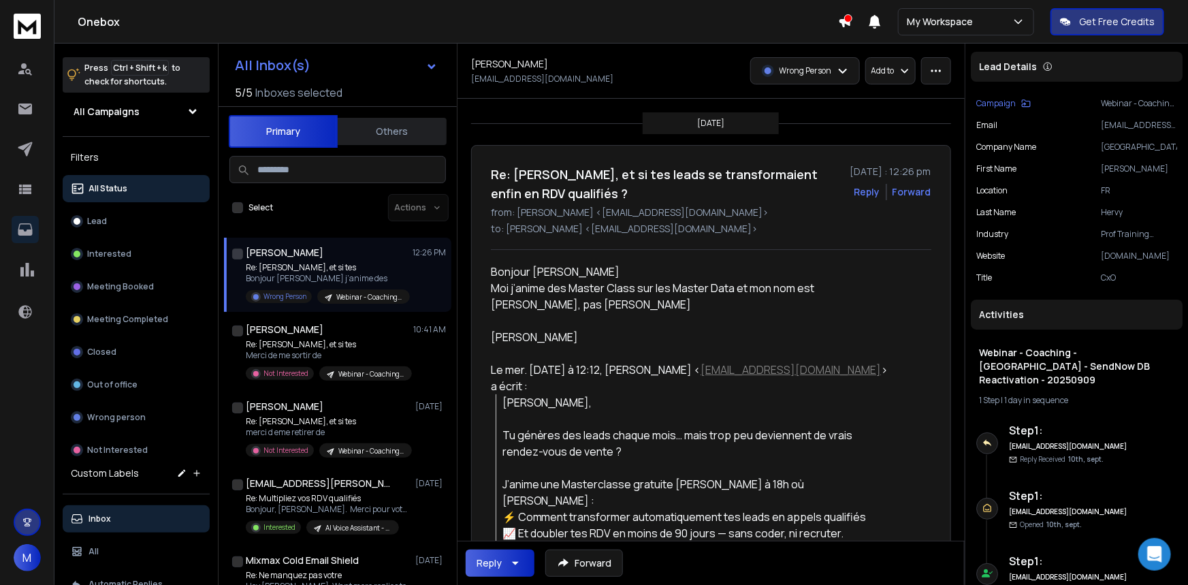
click at [593, 218] on p "from: [PERSON_NAME] <[EMAIL_ADDRESS][DOMAIN_NAME]>" at bounding box center [711, 213] width 440 height 14
click at [598, 210] on p "from: [PERSON_NAME] <[EMAIL_ADDRESS][DOMAIN_NAME]>" at bounding box center [711, 213] width 440 height 14
click at [697, 210] on p "from: [PERSON_NAME] <[EMAIL_ADDRESS][DOMAIN_NAME]>" at bounding box center [711, 213] width 440 height 14
click at [693, 209] on p "from: [PERSON_NAME] <[EMAIL_ADDRESS][DOMAIN_NAME]>" at bounding box center [711, 213] width 440 height 14
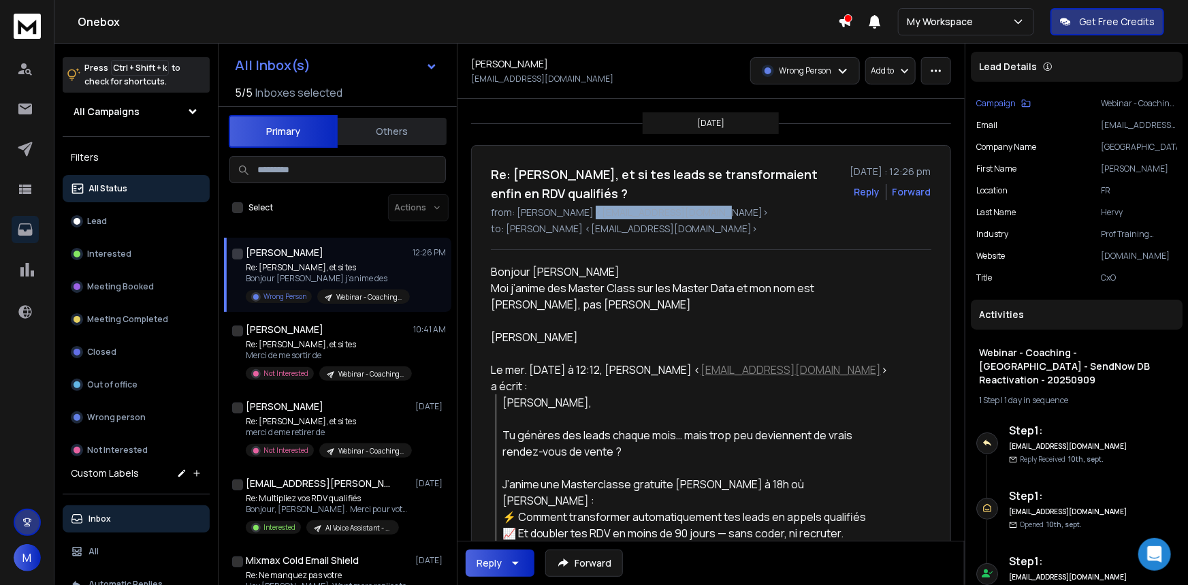
copy p "[EMAIL_ADDRESS][DOMAIN_NAME]"
click at [32, 149] on icon at bounding box center [25, 149] width 16 height 16
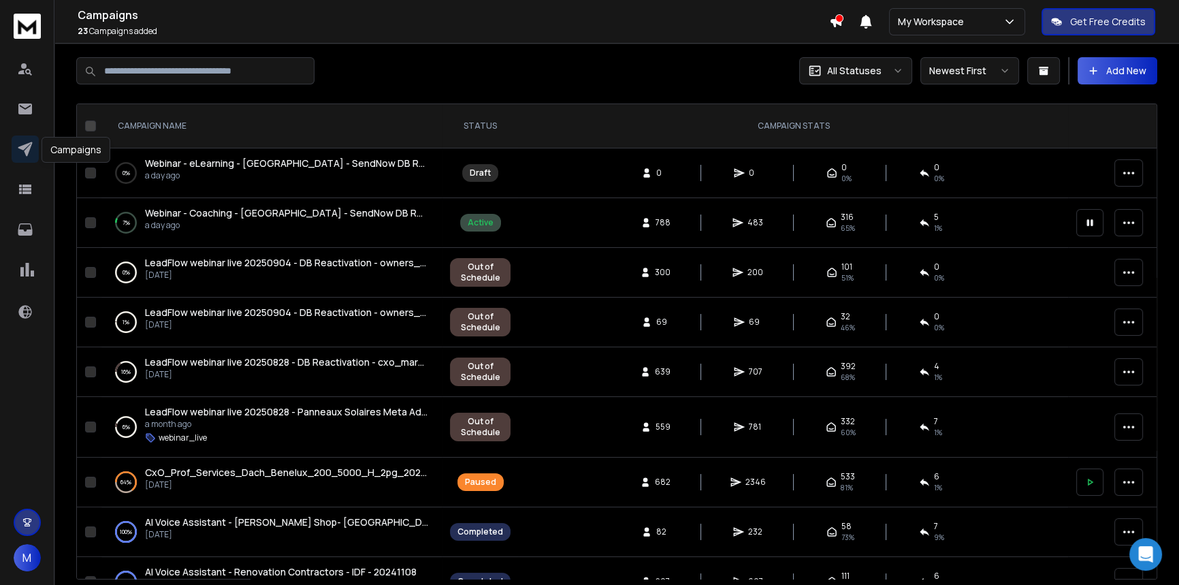
click at [1076, 223] on button at bounding box center [1089, 222] width 27 height 27
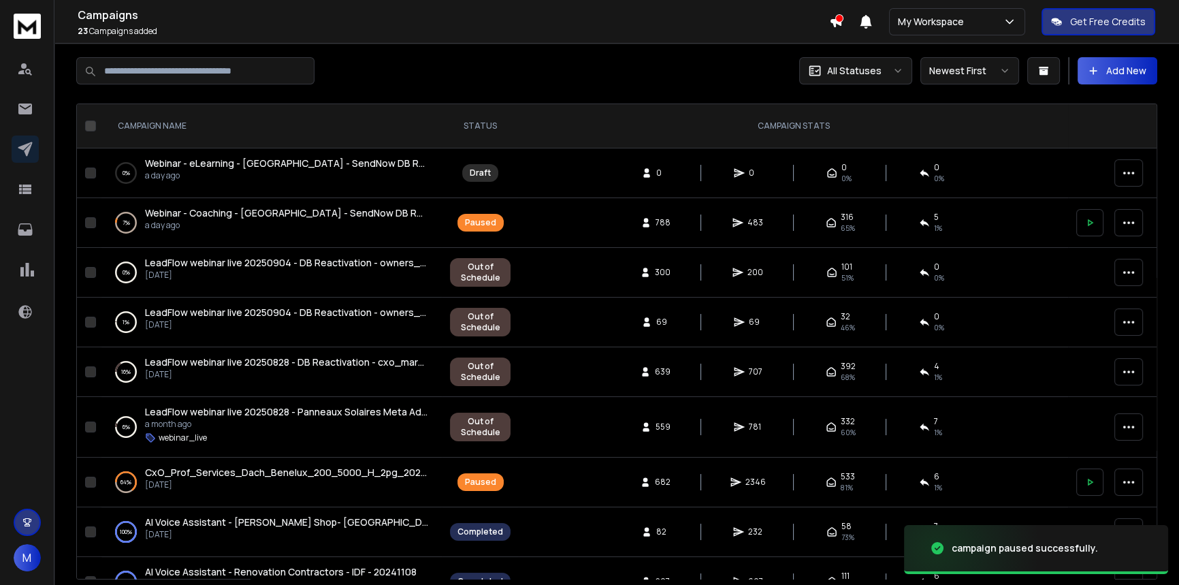
click at [350, 208] on span "Webinar - Coaching - [GEOGRAPHIC_DATA] - SendNow DB Reactivation - 20250909" at bounding box center [334, 212] width 378 height 13
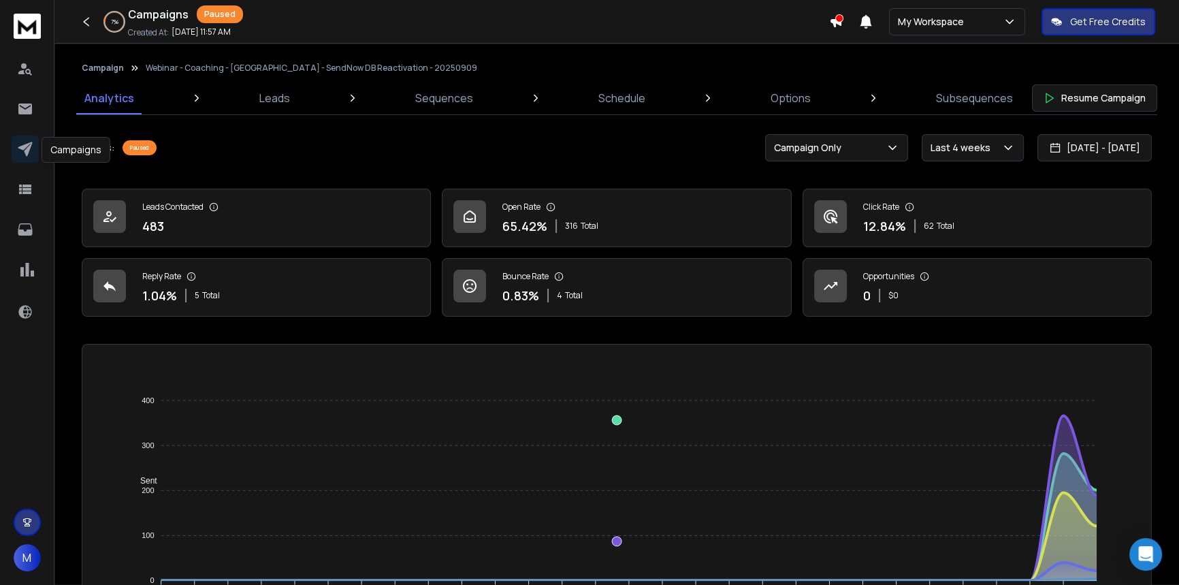
click at [33, 149] on link at bounding box center [25, 148] width 27 height 27
